Goal: Task Accomplishment & Management: Manage account settings

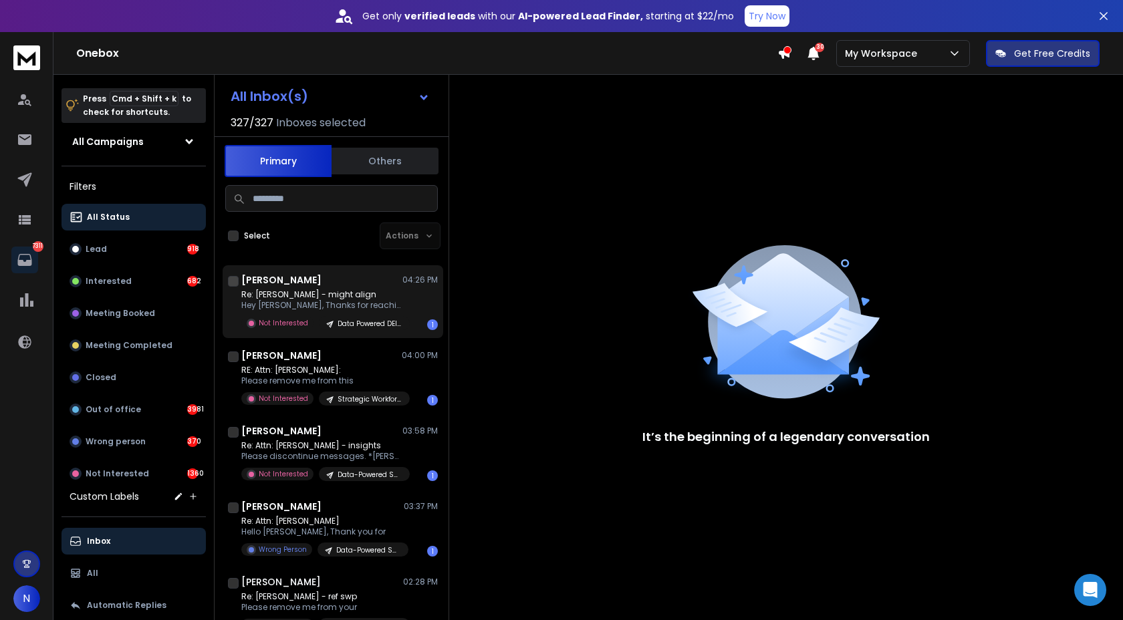
click at [390, 289] on p "Re: [PERSON_NAME] - might align" at bounding box center [321, 294] width 160 height 11
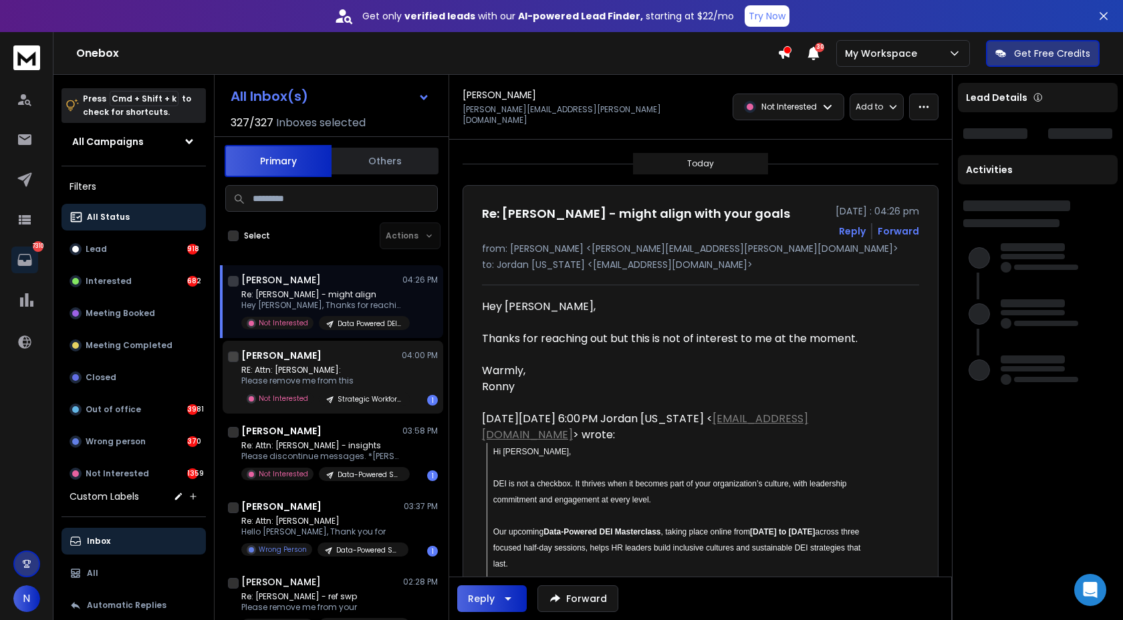
click at [375, 352] on div "[PERSON_NAME] 04:00 PM" at bounding box center [339, 355] width 196 height 13
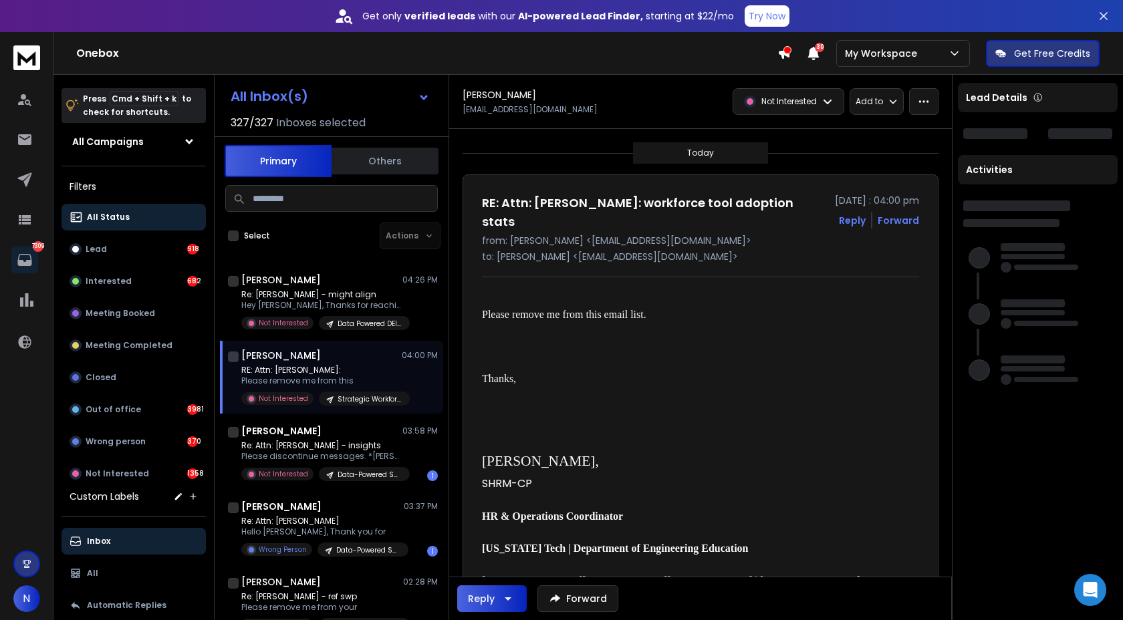
click at [919, 96] on icon "button" at bounding box center [923, 102] width 12 height 12
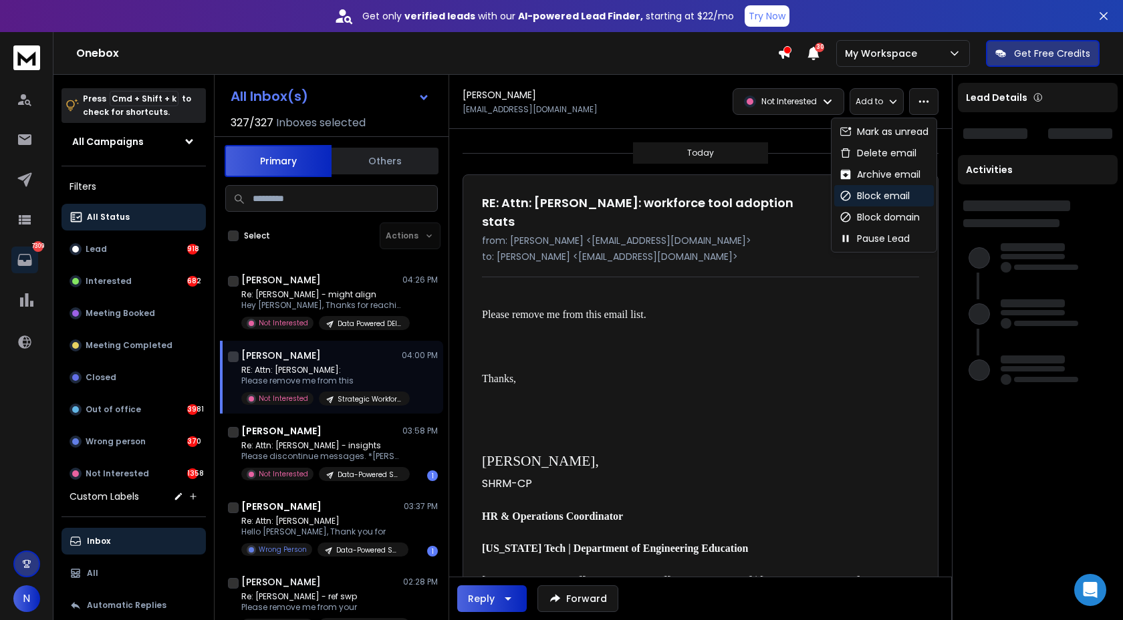
click at [877, 196] on div "Block email" at bounding box center [874, 195] width 70 height 13
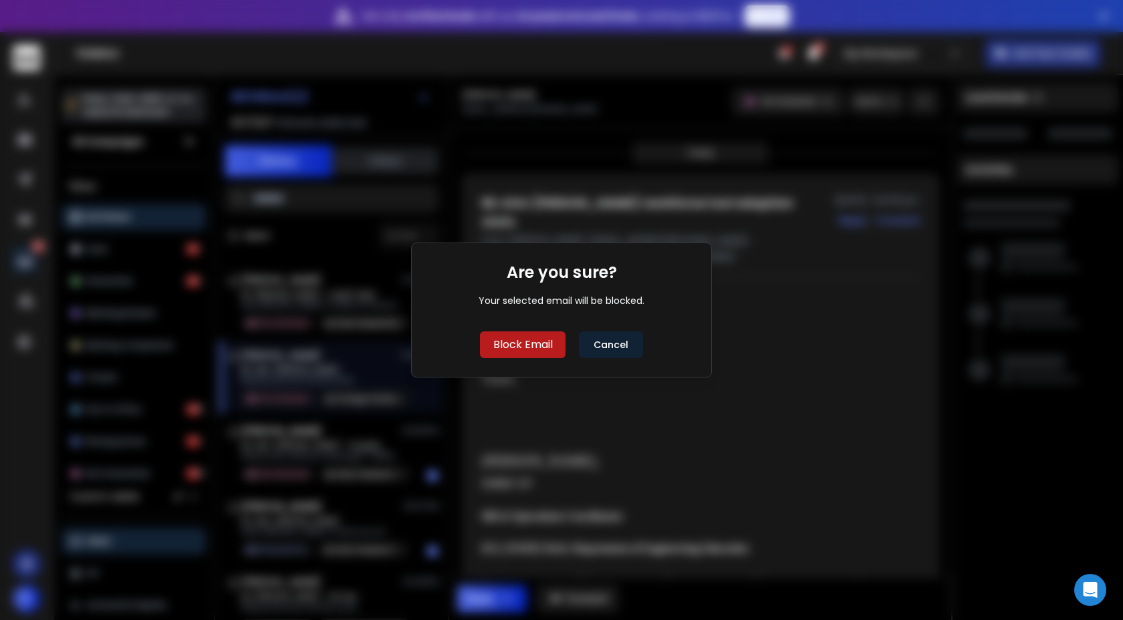
click at [524, 335] on button "Block Email" at bounding box center [523, 344] width 86 height 27
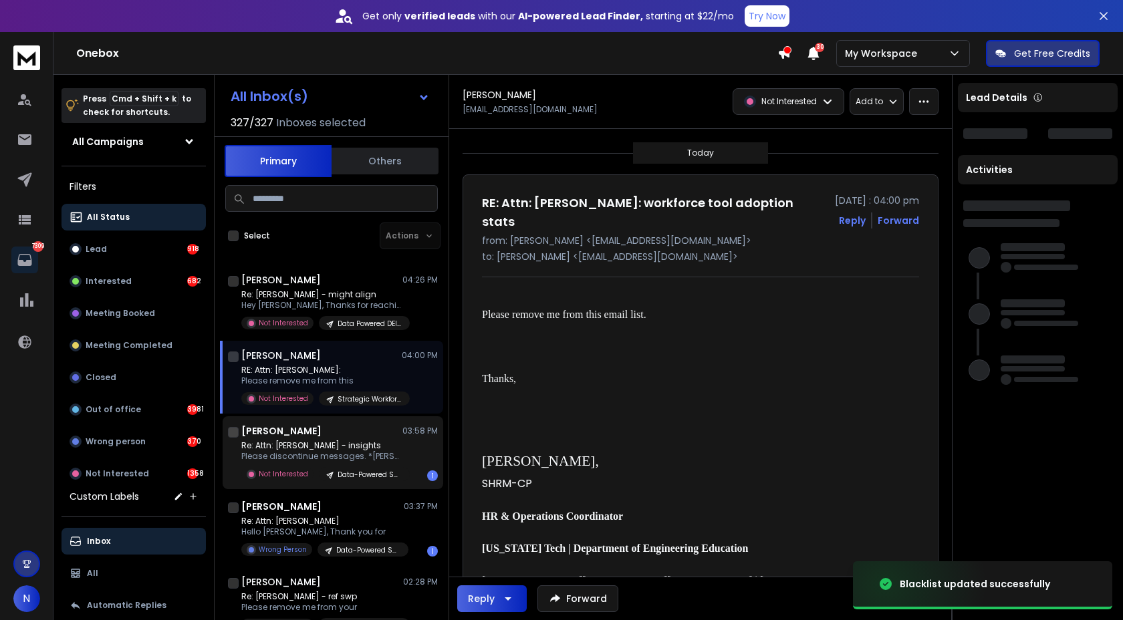
click at [336, 445] on p "Re: Attn: Margaret - insights" at bounding box center [321, 445] width 160 height 11
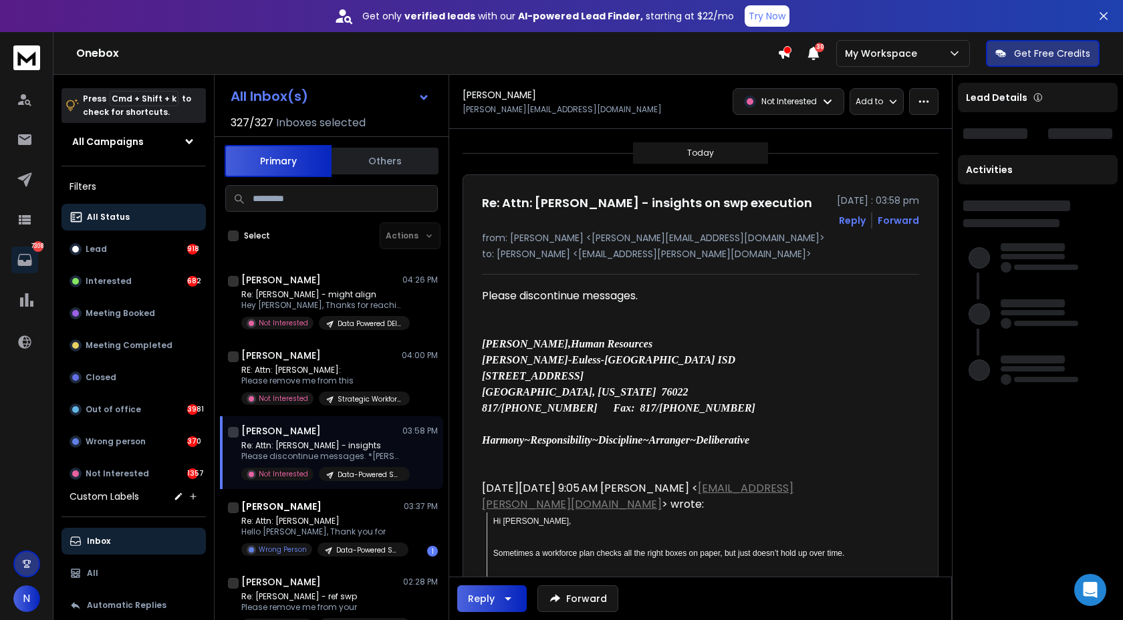
click at [927, 92] on button "button" at bounding box center [923, 101] width 29 height 27
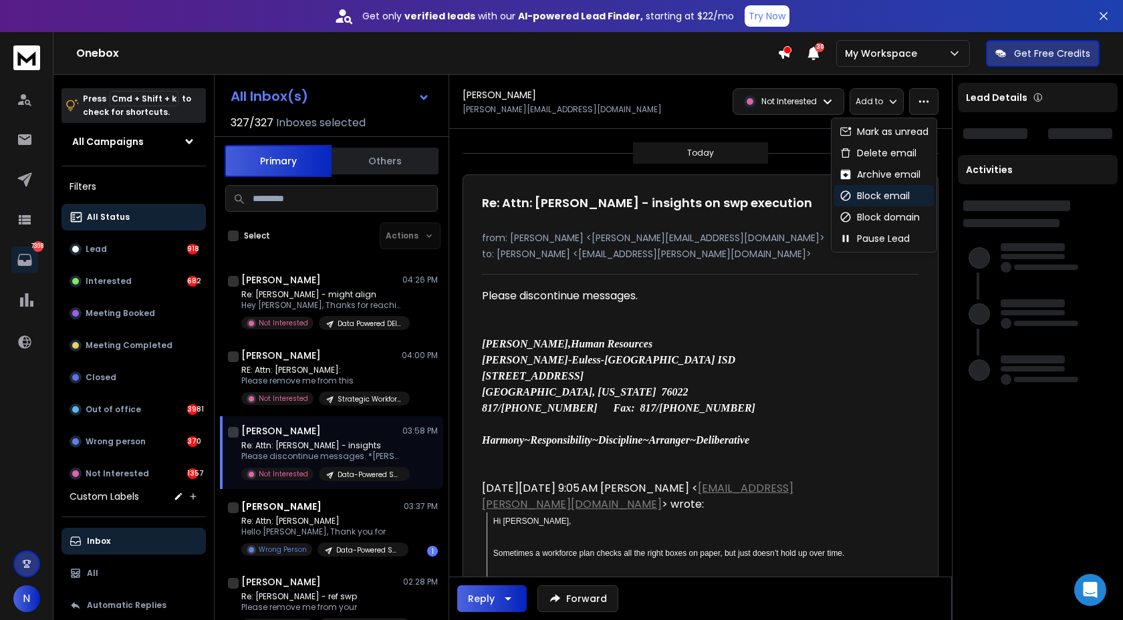
click at [883, 200] on div "Block email" at bounding box center [874, 195] width 70 height 13
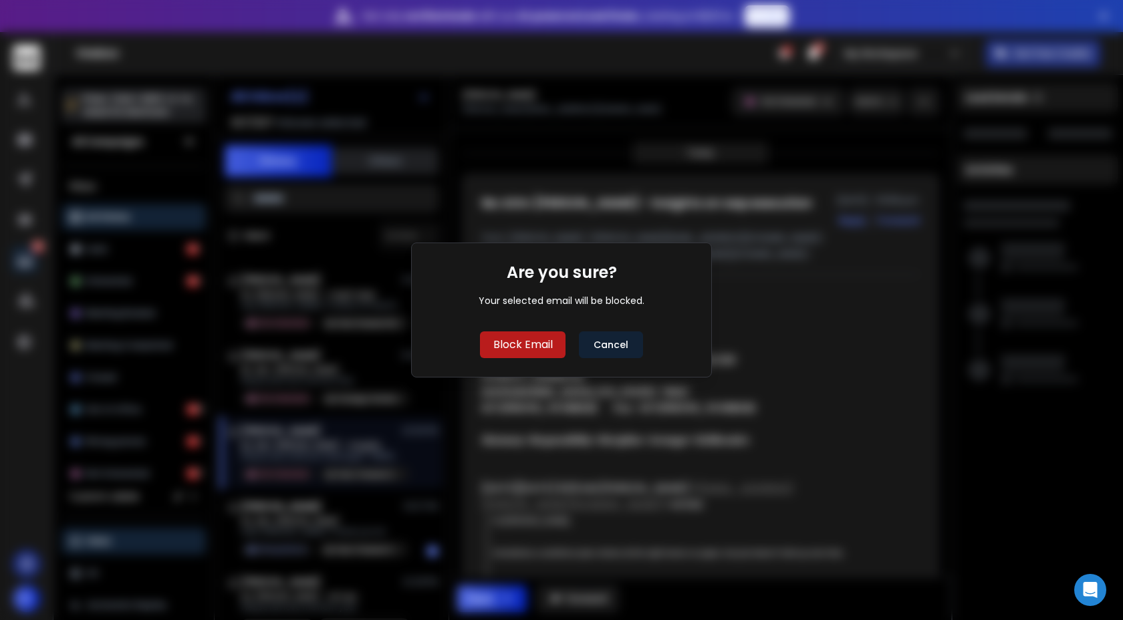
click at [551, 342] on button "Block Email" at bounding box center [523, 344] width 86 height 27
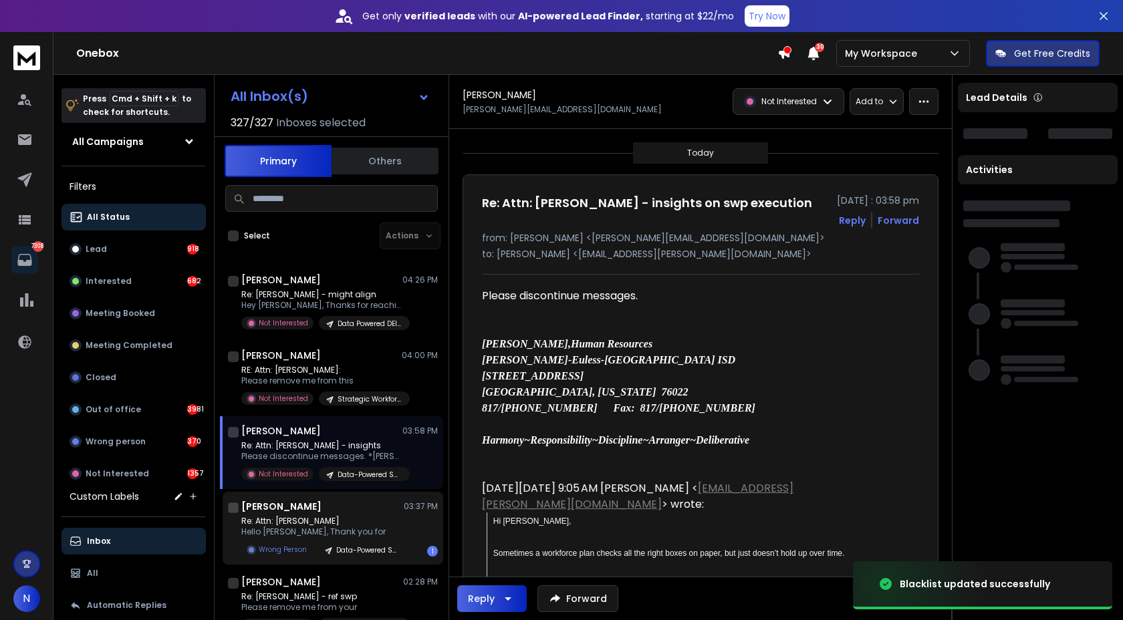
click at [365, 505] on div "Harsin 03:37 PM" at bounding box center [339, 506] width 196 height 13
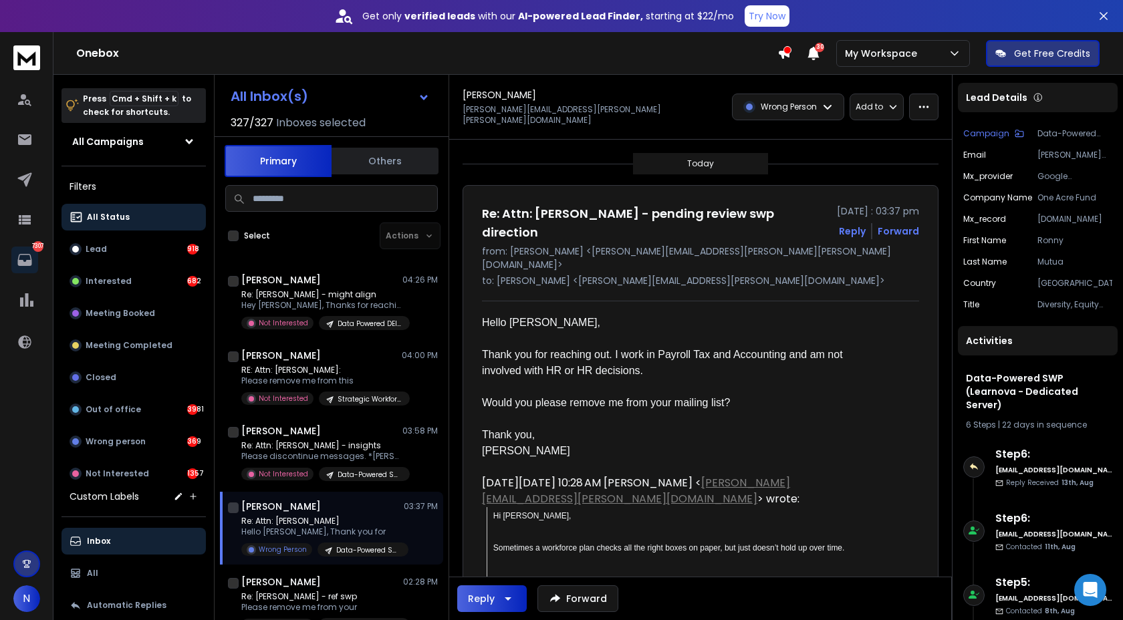
click at [932, 106] on button "button" at bounding box center [923, 107] width 29 height 27
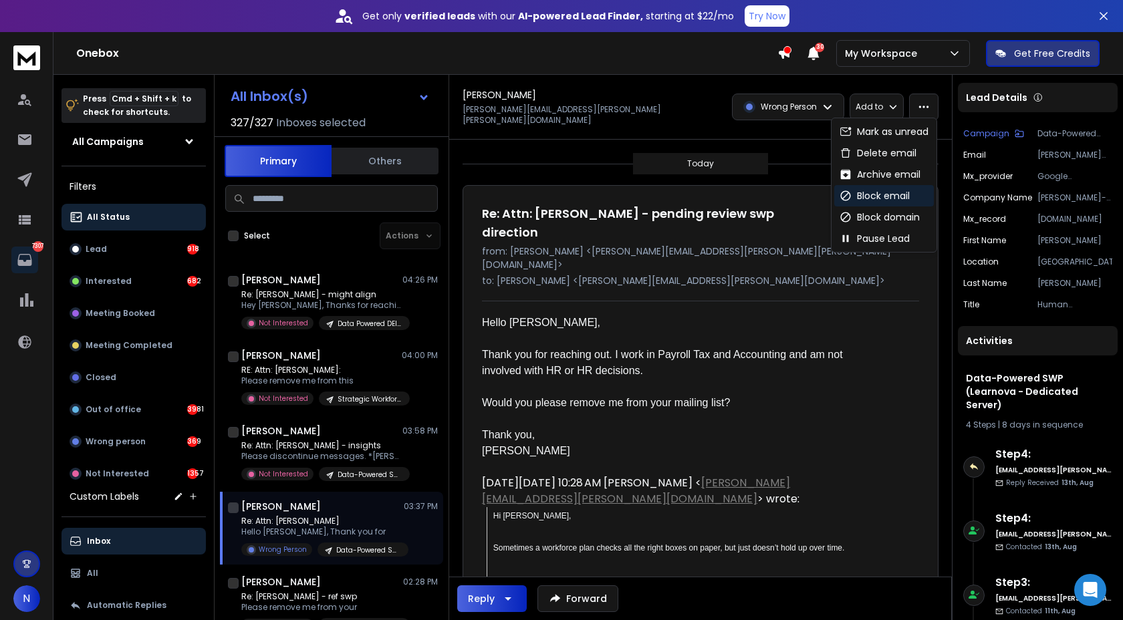
click at [893, 198] on div "Block email" at bounding box center [874, 195] width 70 height 13
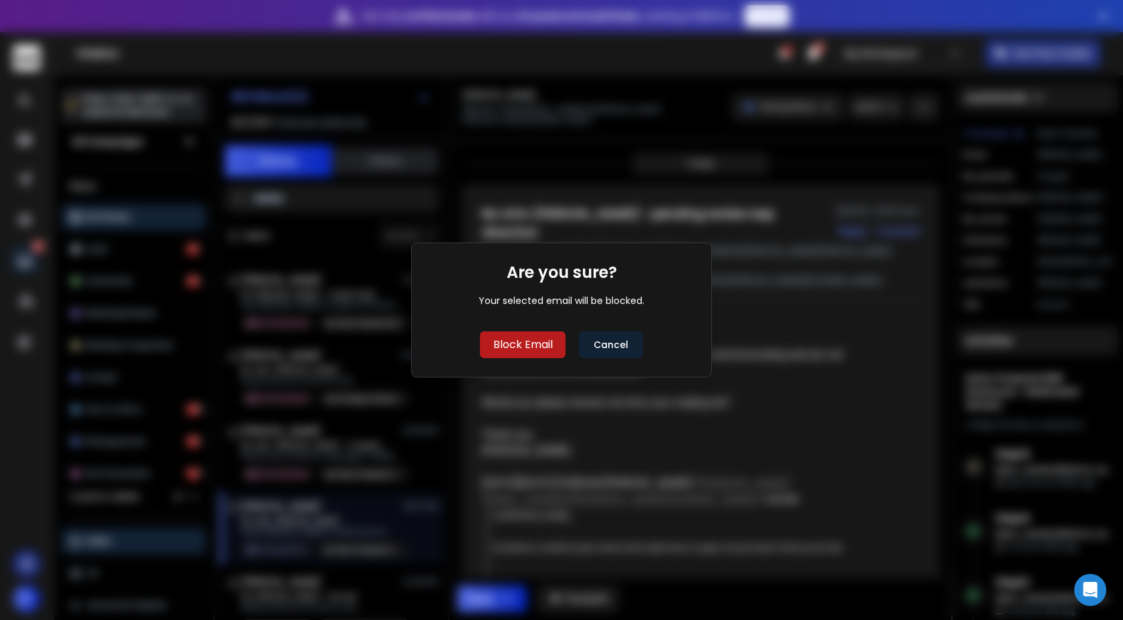
click at [525, 345] on button "Block Email" at bounding box center [523, 344] width 86 height 27
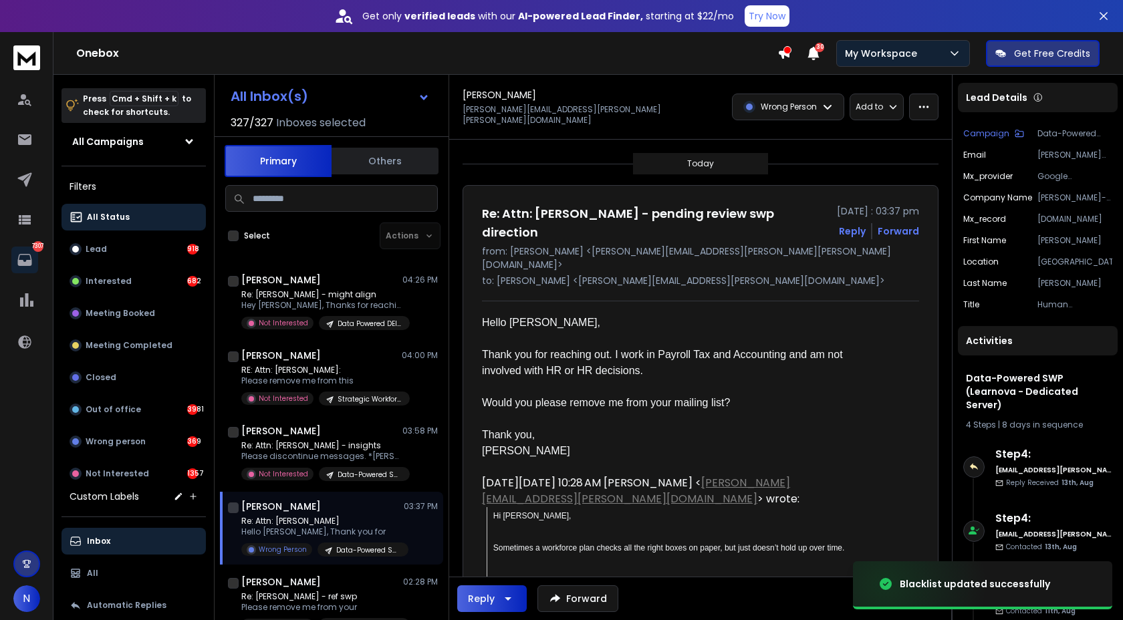
click at [928, 47] on div "My Workspace" at bounding box center [903, 53] width 116 height 13
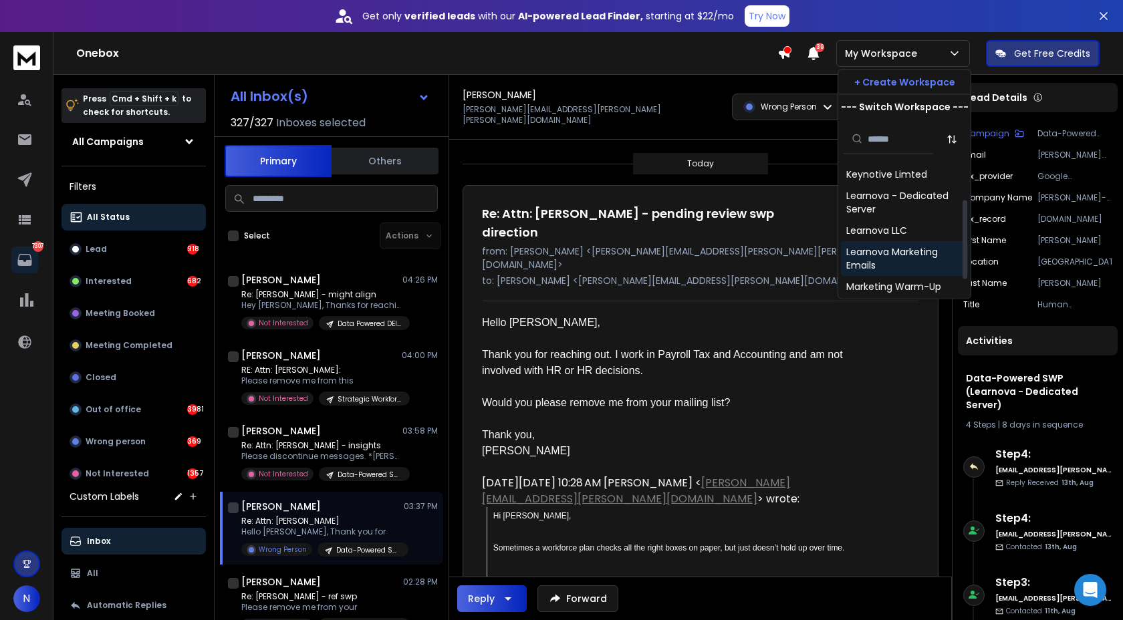
scroll to position [90, 0]
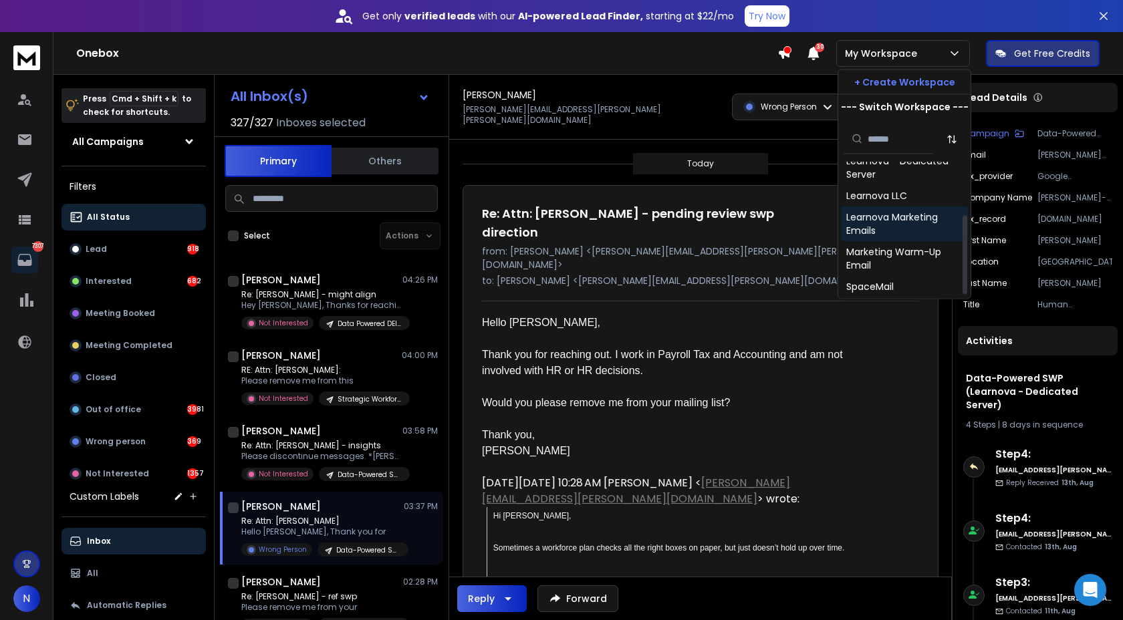
click at [895, 229] on div "Learnova Marketing Emails" at bounding box center [904, 223] width 116 height 27
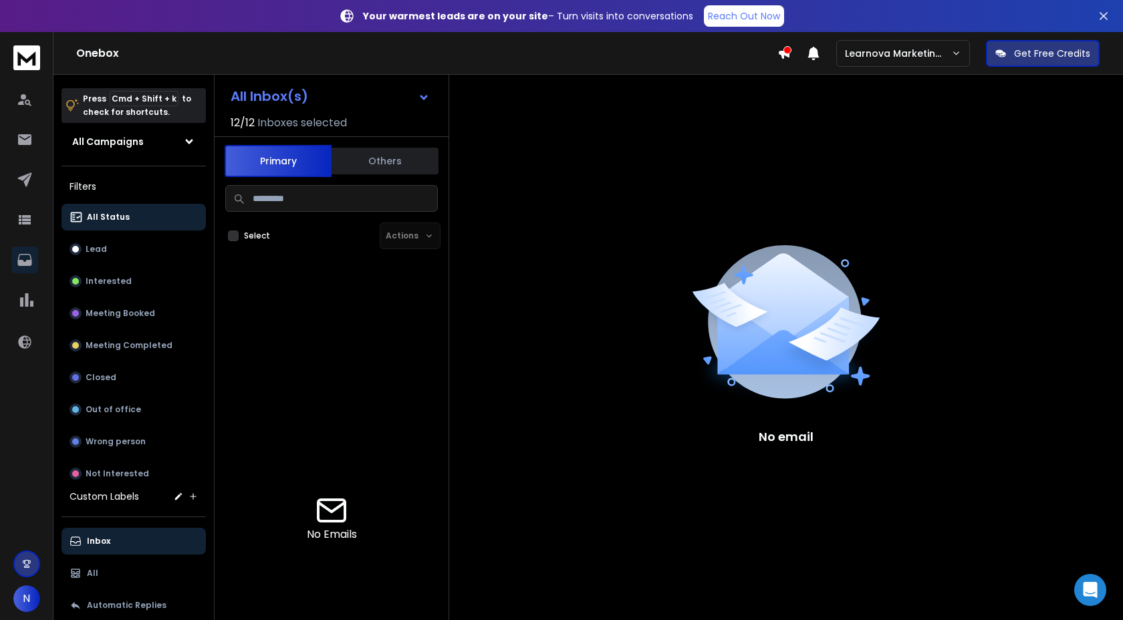
click at [380, 159] on button "Others" at bounding box center [384, 160] width 107 height 29
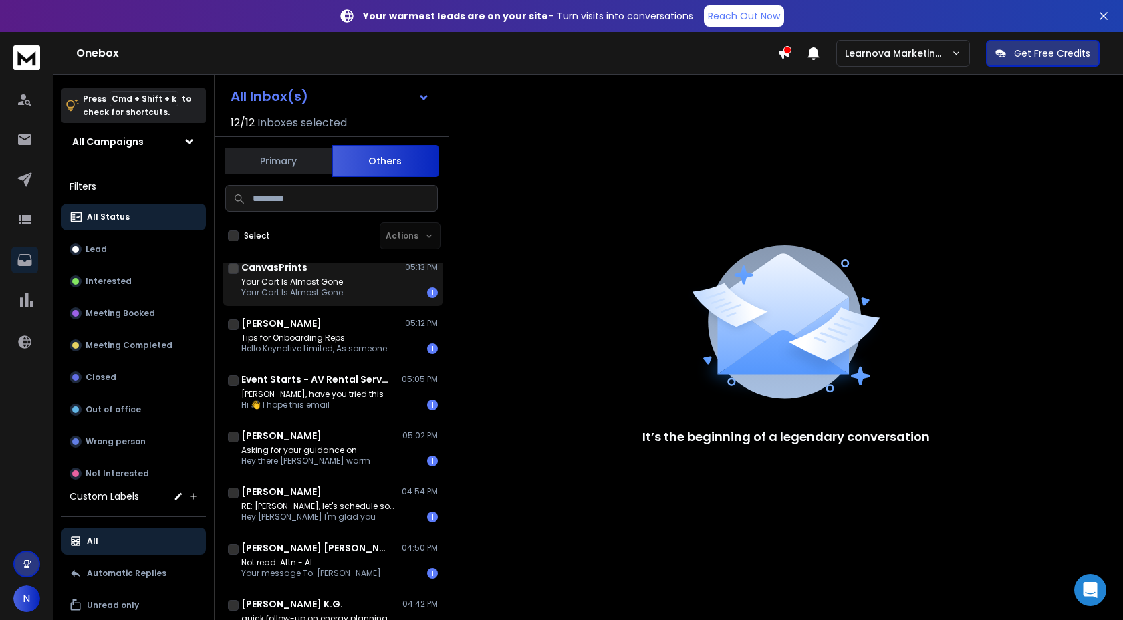
scroll to position [221, 0]
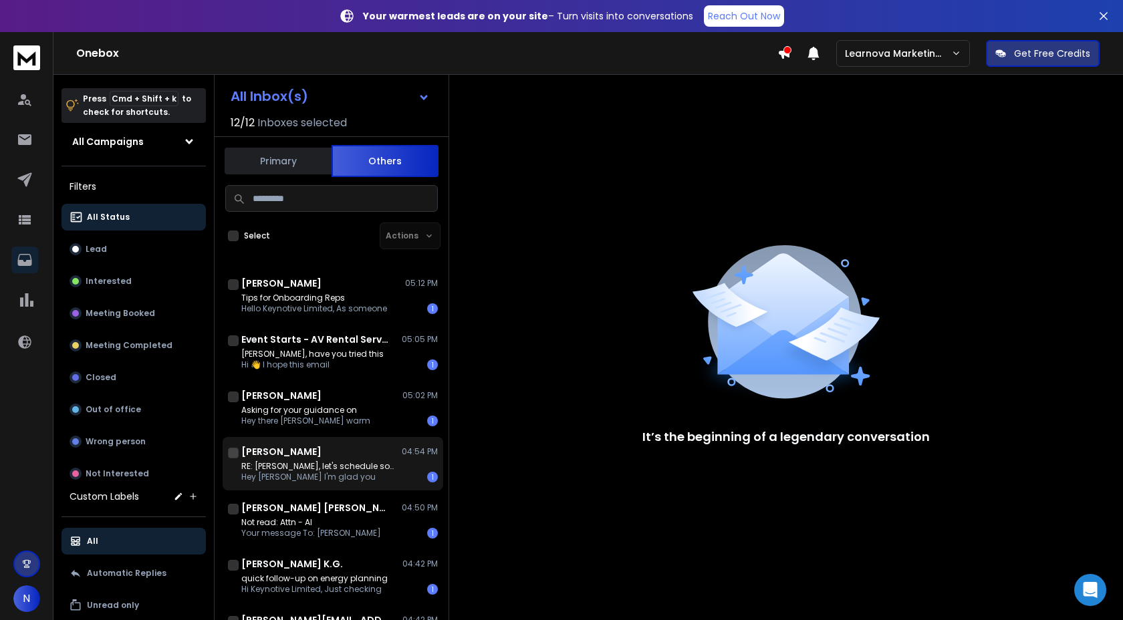
click at [310, 467] on p "RE: [PERSON_NAME], let's schedule some" at bounding box center [321, 466] width 160 height 11
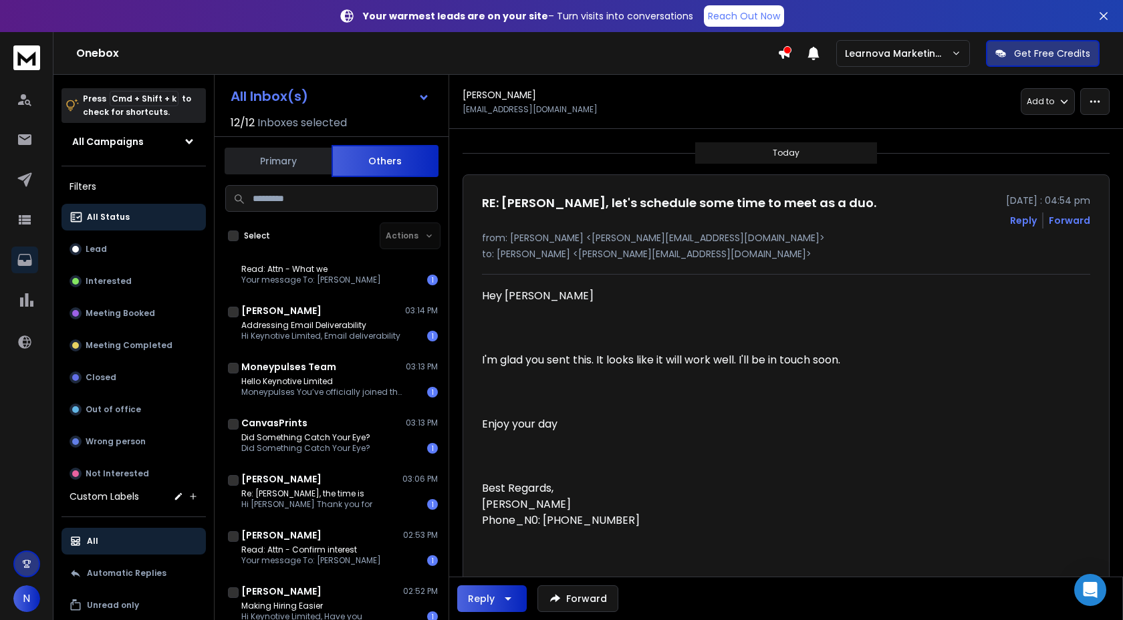
scroll to position [1371, 0]
click at [330, 190] on input at bounding box center [331, 198] width 212 height 27
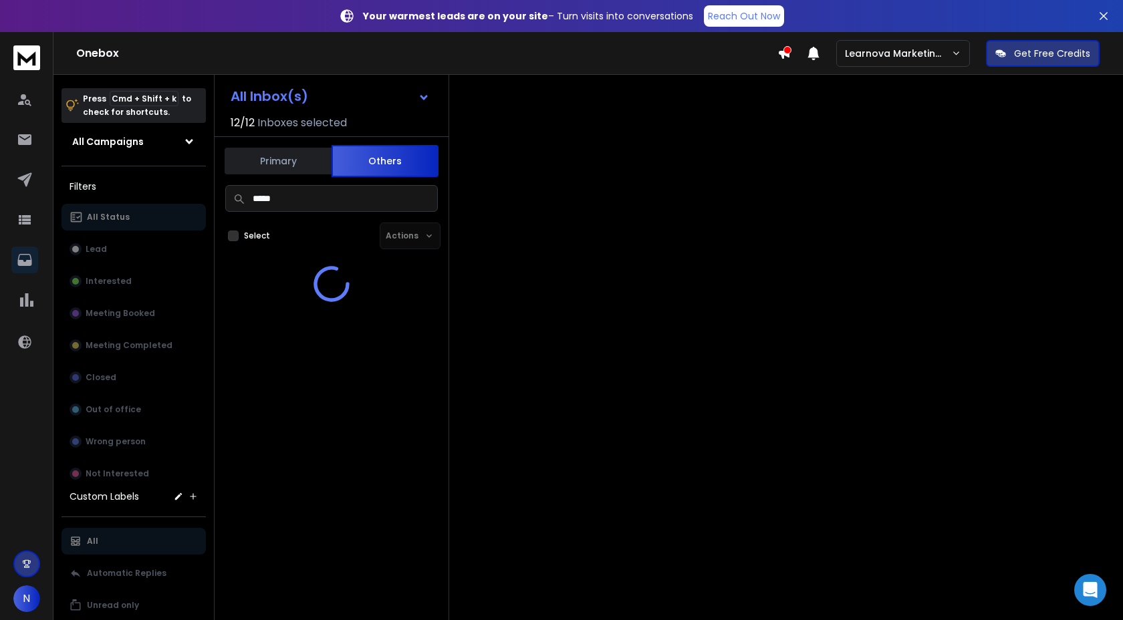
scroll to position [0, 0]
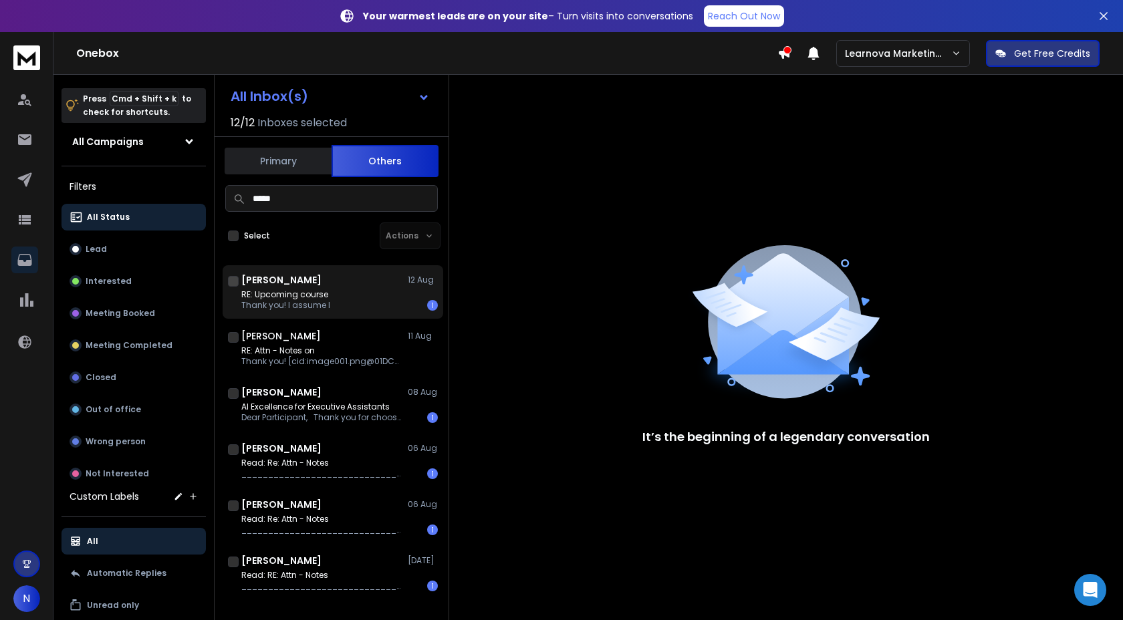
type input "*****"
click at [352, 312] on div "[PERSON_NAME] [DATE] RE: Upcoming course Thank you! I assume I 1" at bounding box center [333, 291] width 221 height 53
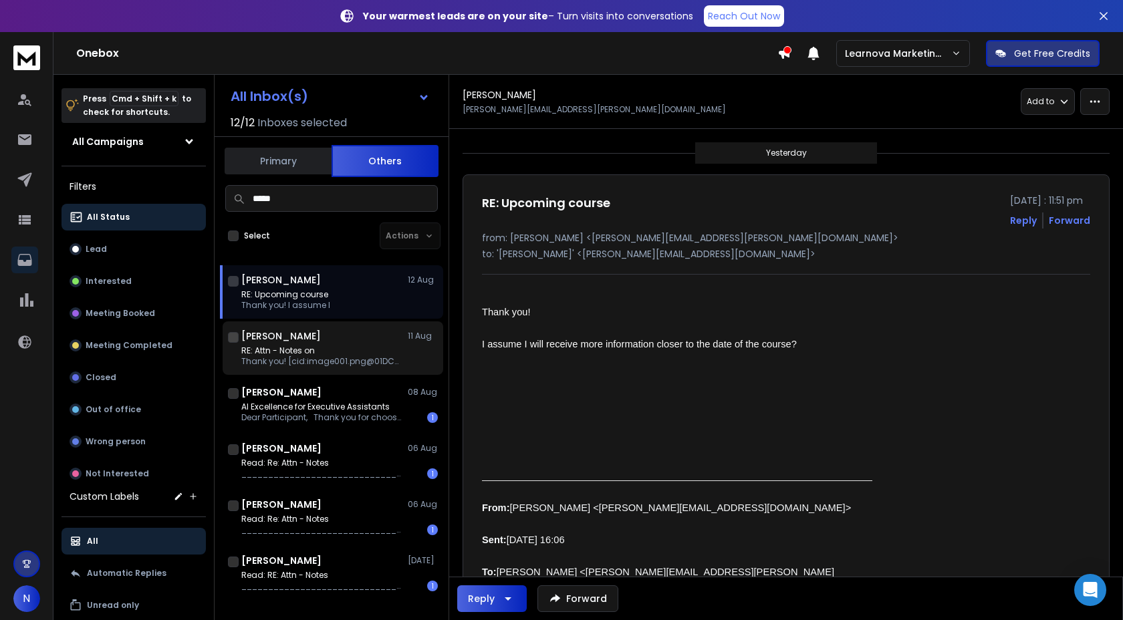
click at [346, 340] on div "[PERSON_NAME] [DATE]" at bounding box center [339, 335] width 196 height 13
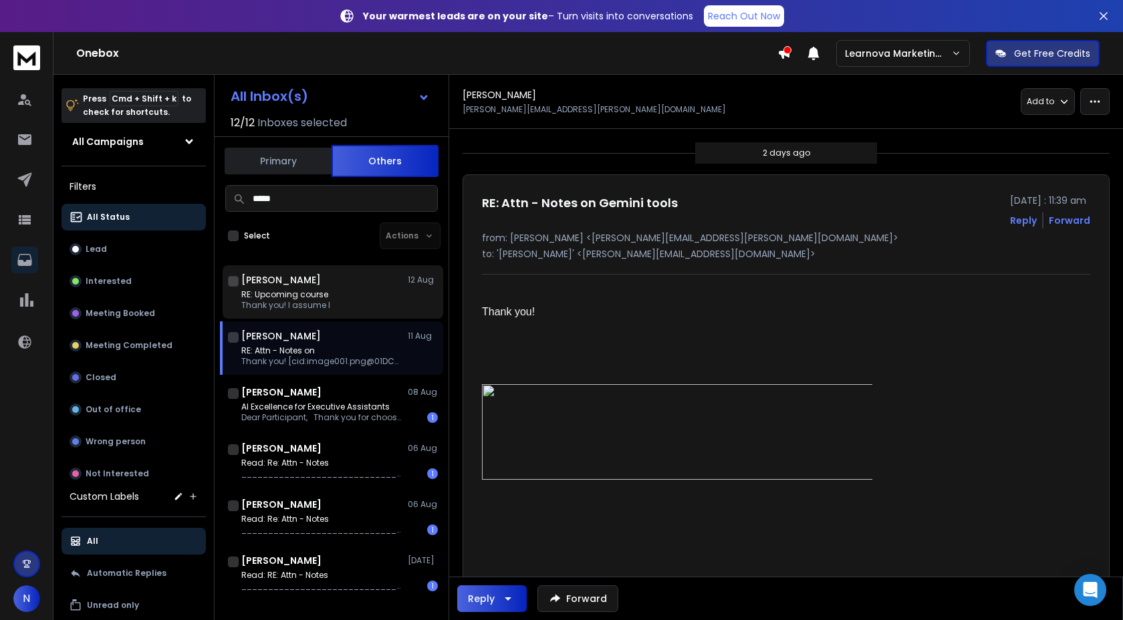
click at [305, 286] on h1 "[PERSON_NAME]" at bounding box center [281, 279] width 80 height 13
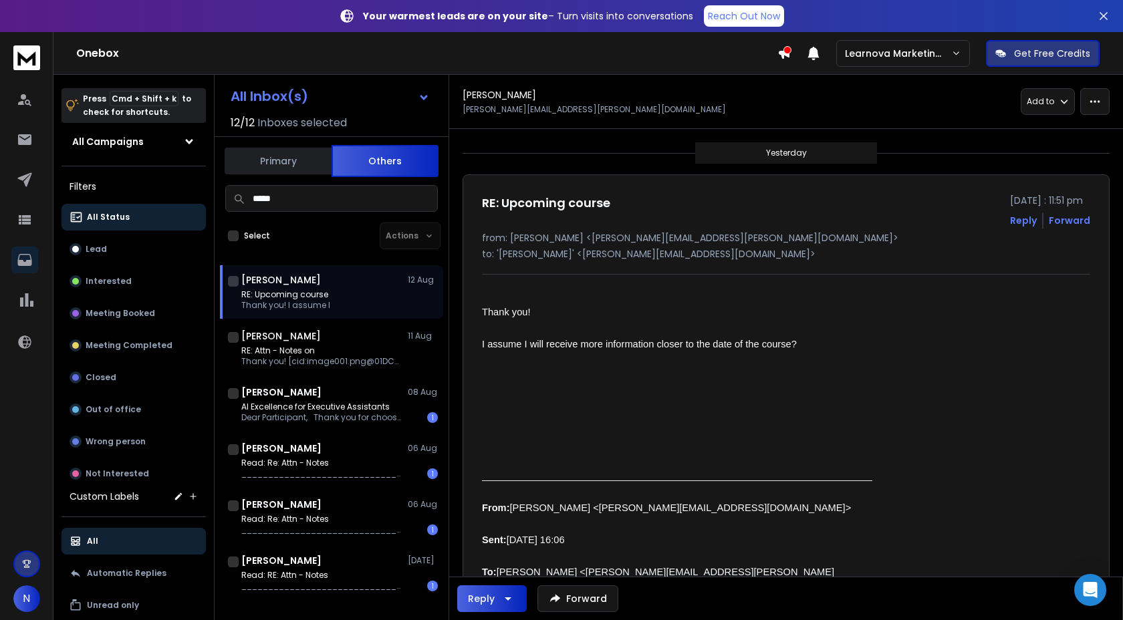
drag, startPoint x: 311, startPoint y: 208, endPoint x: 227, endPoint y: 198, distance: 84.8
click at [227, 198] on input "*****" at bounding box center [331, 198] width 212 height 27
